Goal: Information Seeking & Learning: Check status

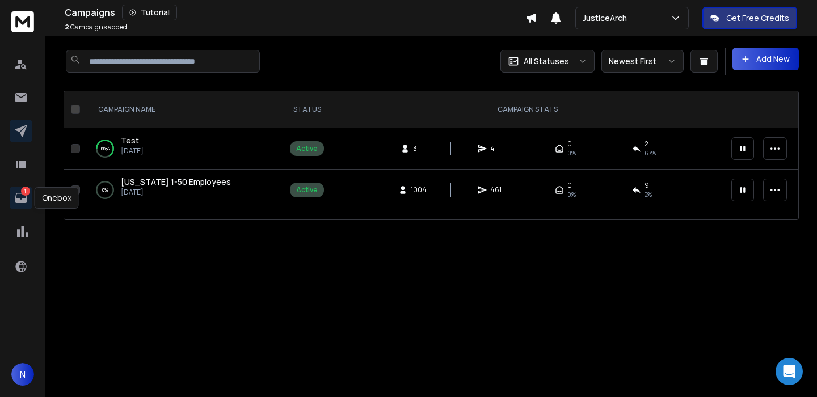
click at [22, 195] on icon at bounding box center [21, 198] width 14 height 14
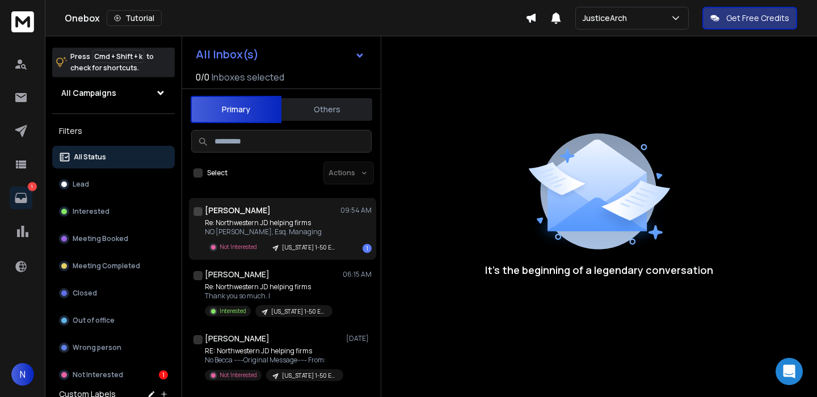
click at [310, 208] on div "[PERSON_NAME] 09:54 AM" at bounding box center [288, 210] width 167 height 11
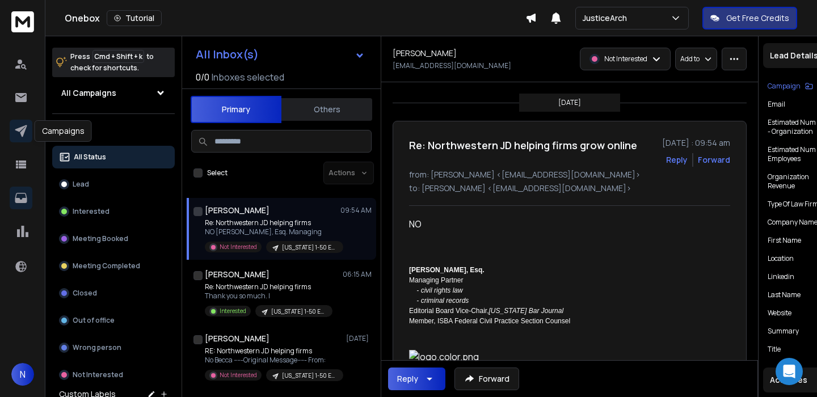
click at [16, 133] on icon at bounding box center [21, 131] width 14 height 14
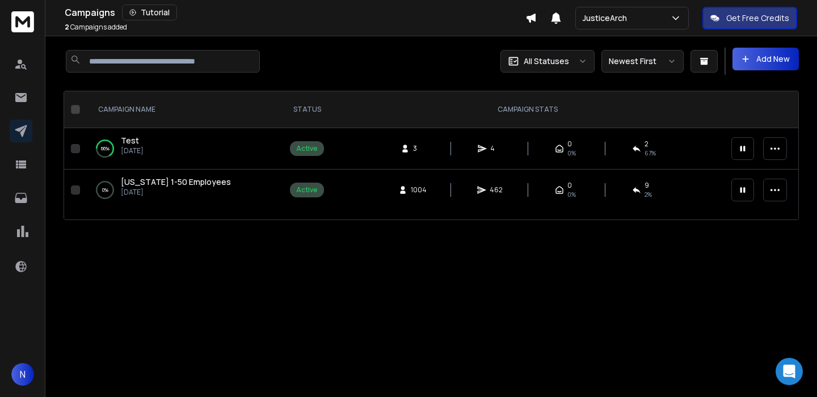
click at [249, 191] on div "0 % [US_STATE] 1-50 Employees [DATE]" at bounding box center [184, 189] width 176 height 27
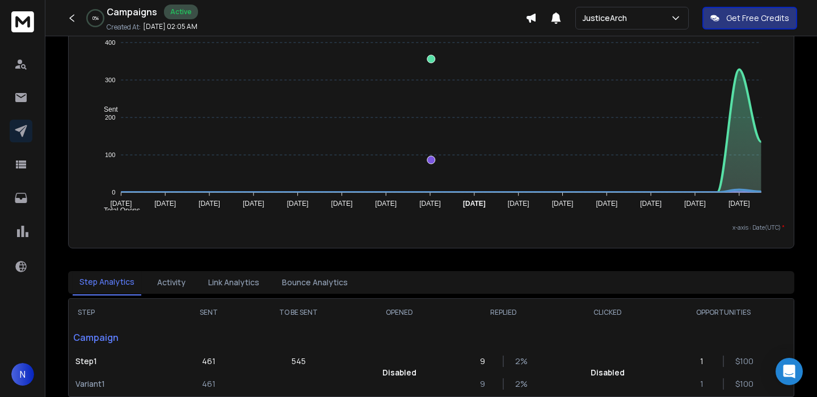
scroll to position [311, 0]
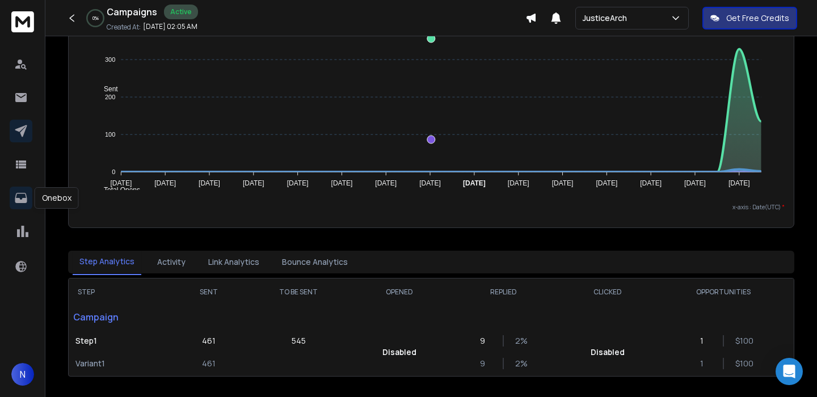
click at [18, 197] on icon at bounding box center [21, 198] width 14 height 14
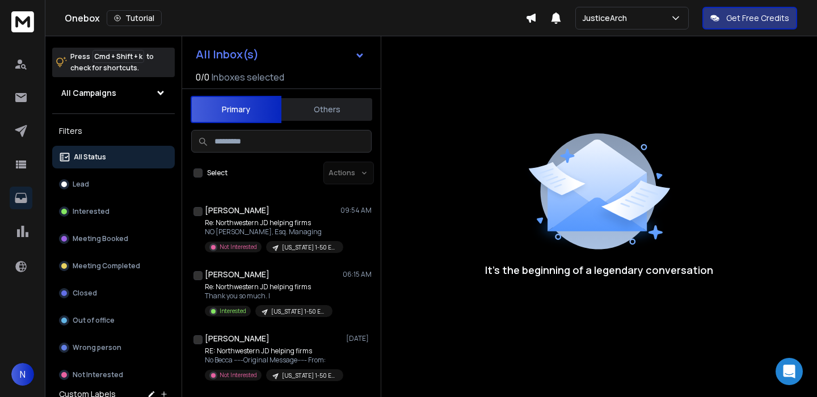
click at [327, 106] on button "Others" at bounding box center [326, 109] width 91 height 25
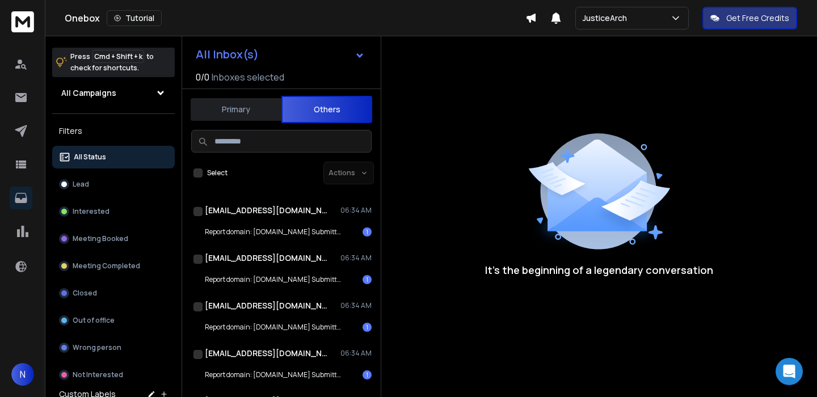
click at [243, 104] on button "Primary" at bounding box center [236, 109] width 91 height 25
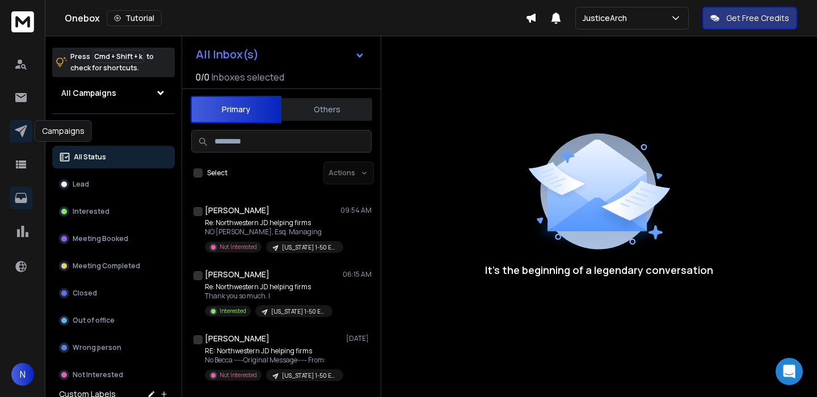
click at [15, 128] on icon at bounding box center [21, 131] width 14 height 14
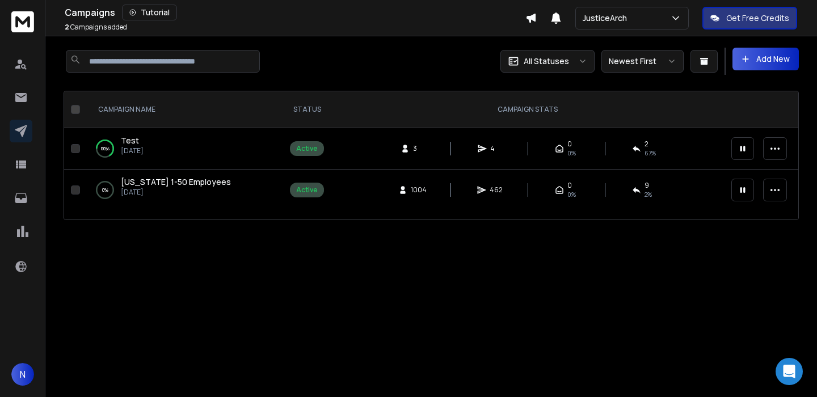
click at [383, 152] on div "3 4 0 0% 2 67 %" at bounding box center [528, 149] width 380 height 18
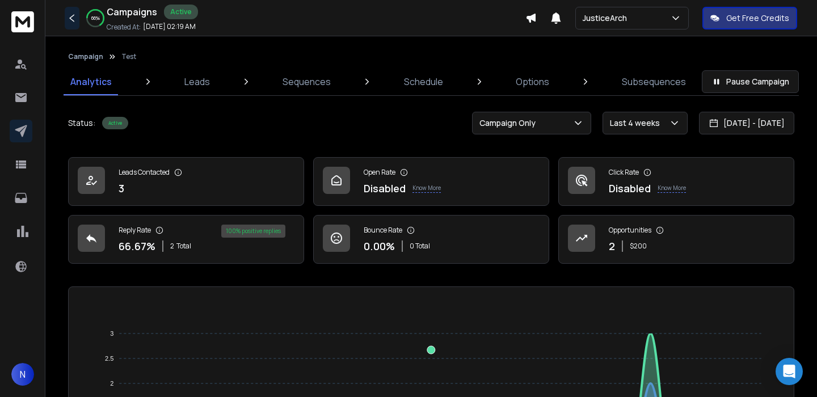
click at [70, 20] on icon at bounding box center [72, 18] width 10 height 10
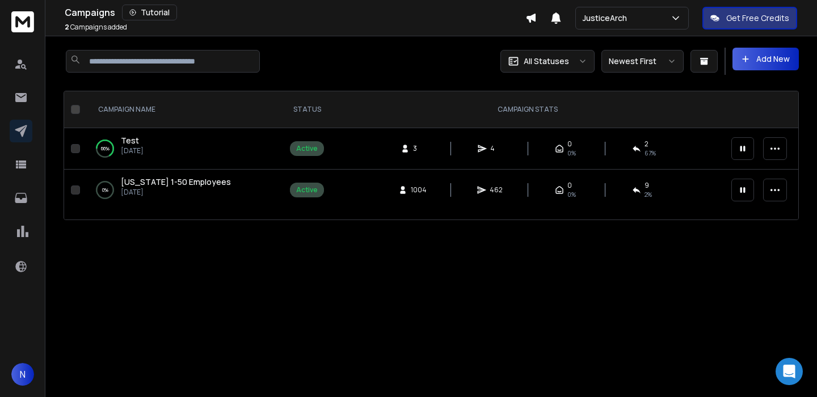
click at [208, 188] on div "0 % [US_STATE] 1-50 Employees [DATE]" at bounding box center [184, 189] width 176 height 27
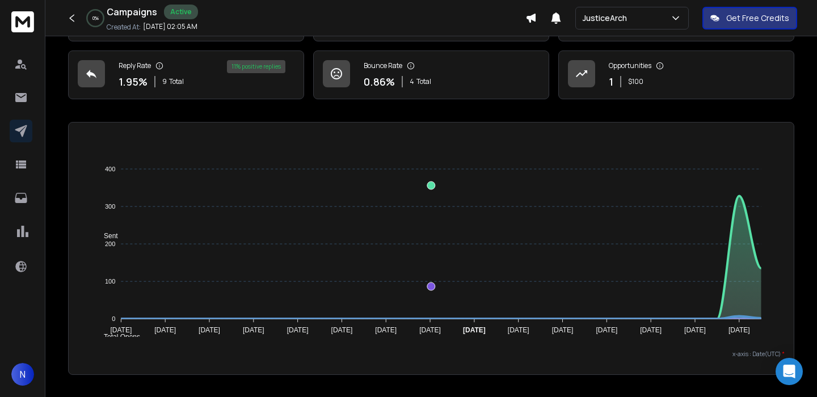
scroll to position [164, 0]
click at [18, 199] on icon at bounding box center [21, 198] width 12 height 10
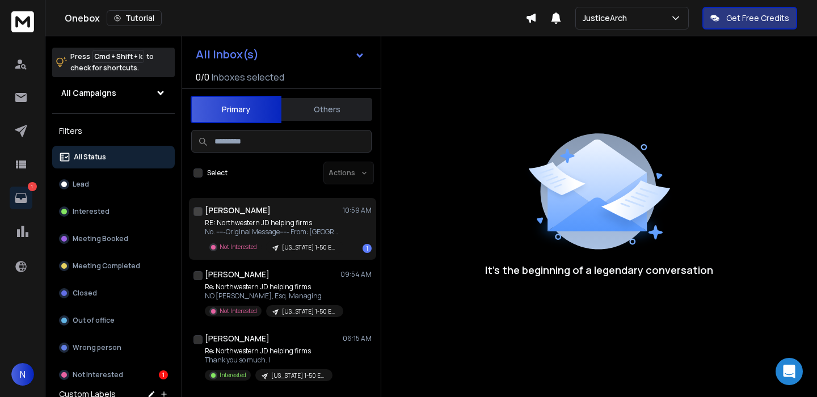
click at [260, 230] on p "No. -----Original Message----- From: [GEOGRAPHIC_DATA]" at bounding box center [273, 231] width 136 height 9
